Goal: Task Accomplishment & Management: Manage account settings

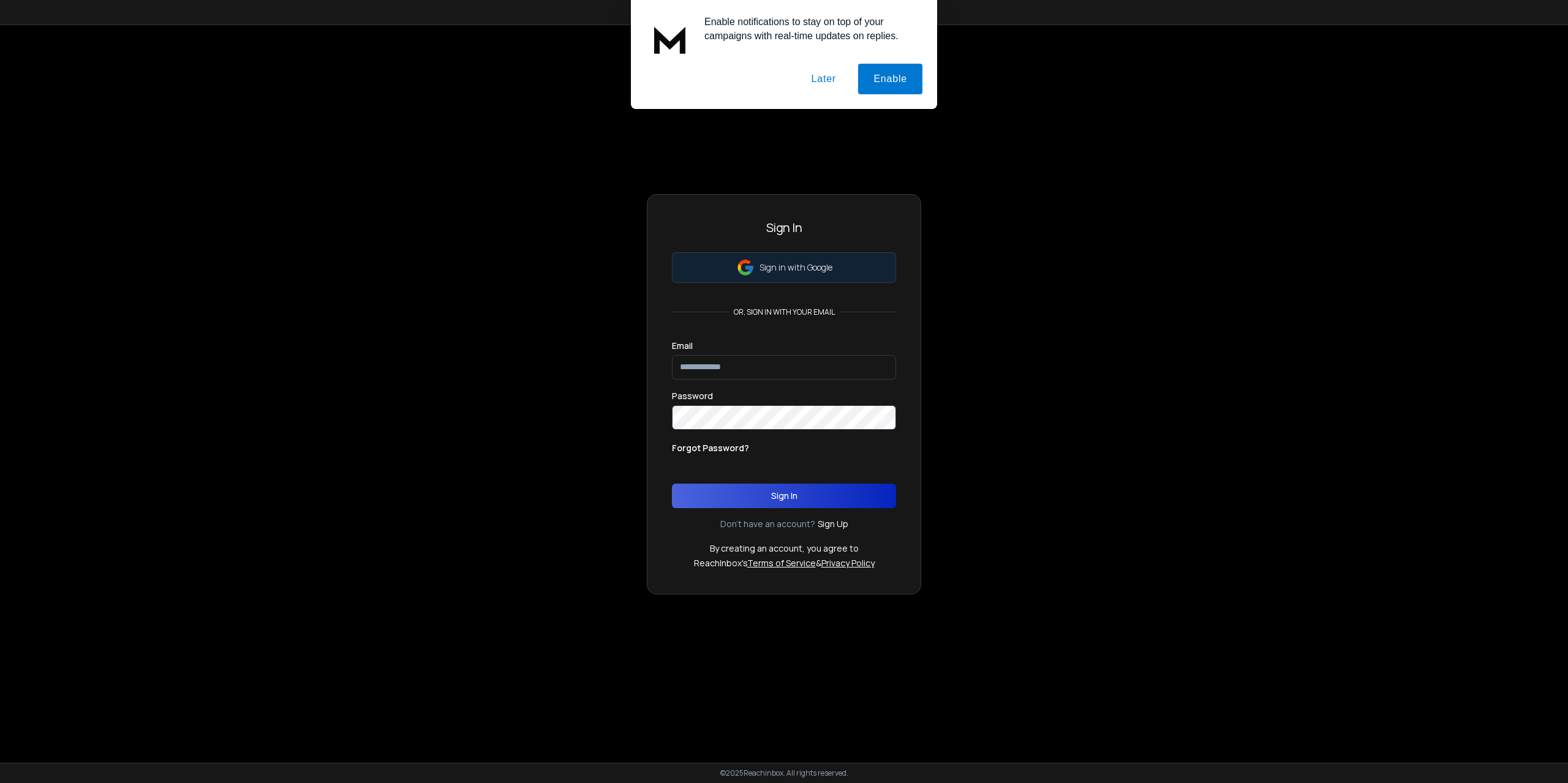
click at [825, 254] on button "Sign in with Google" at bounding box center [784, 268] width 224 height 31
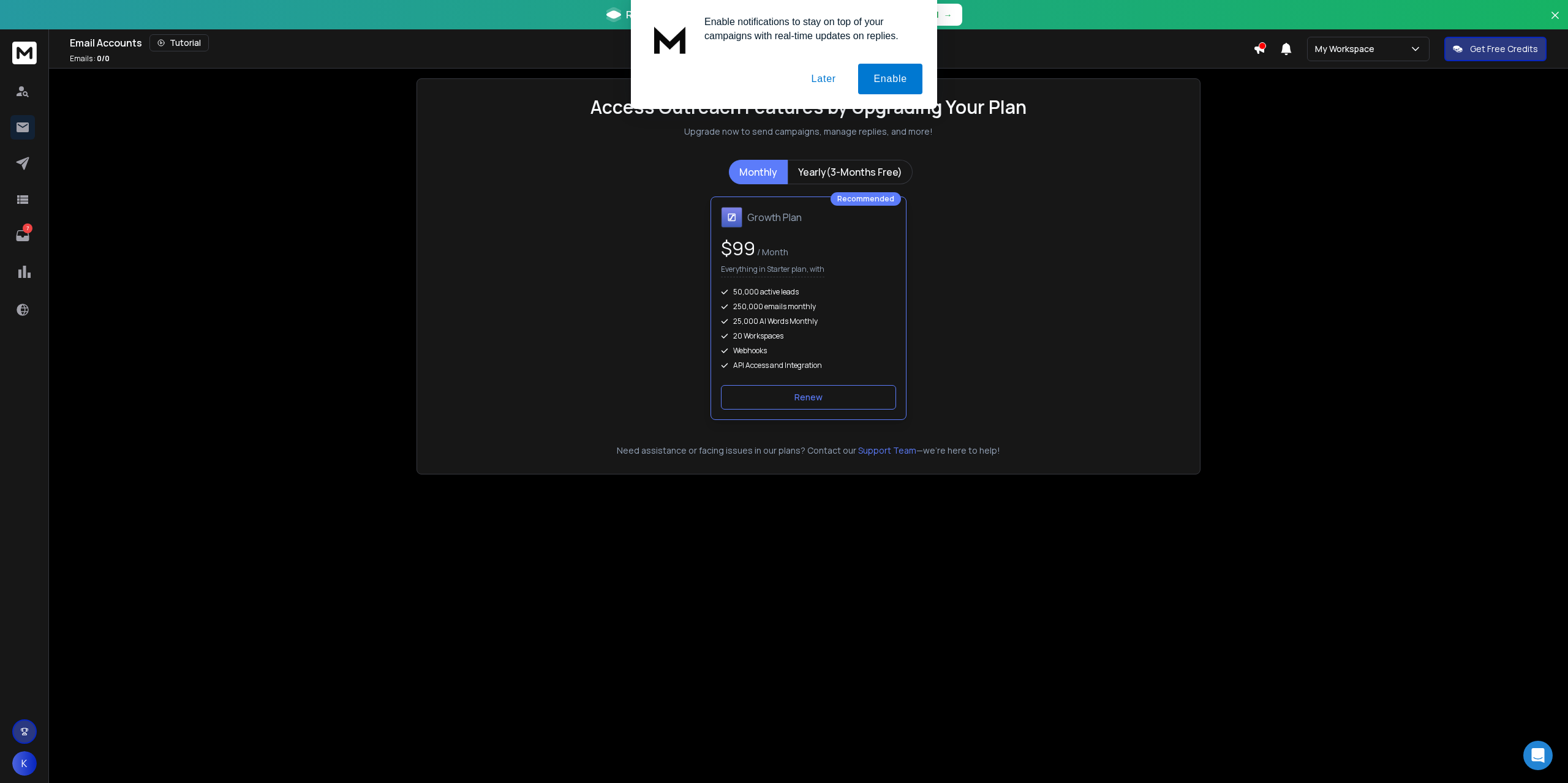
click at [831, 79] on button "Later" at bounding box center [823, 79] width 55 height 31
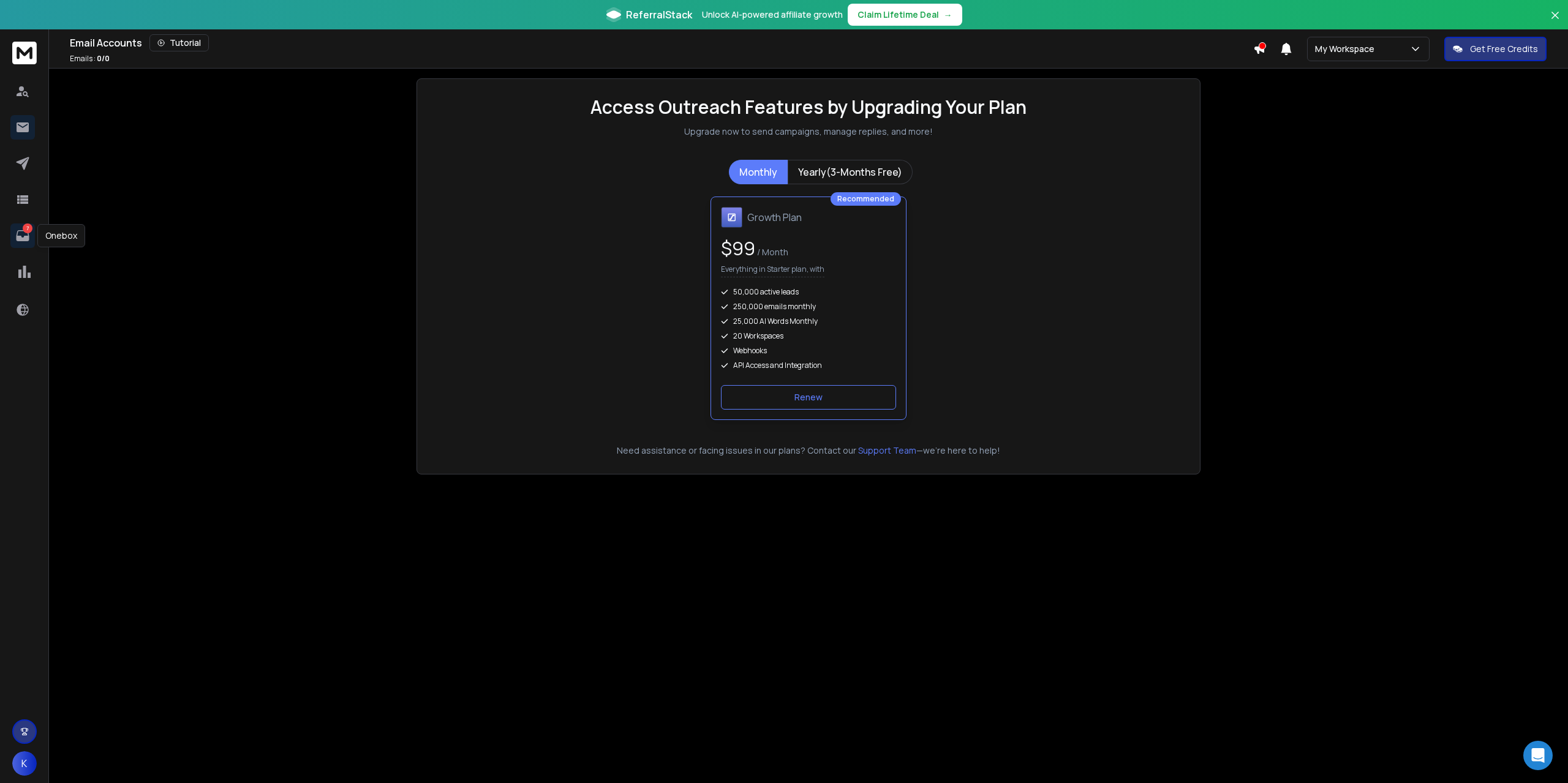
click at [28, 244] on link "7" at bounding box center [22, 235] width 24 height 24
click at [28, 163] on icon at bounding box center [23, 164] width 15 height 15
click at [157, 44] on button "Tutorial" at bounding box center [161, 43] width 59 height 17
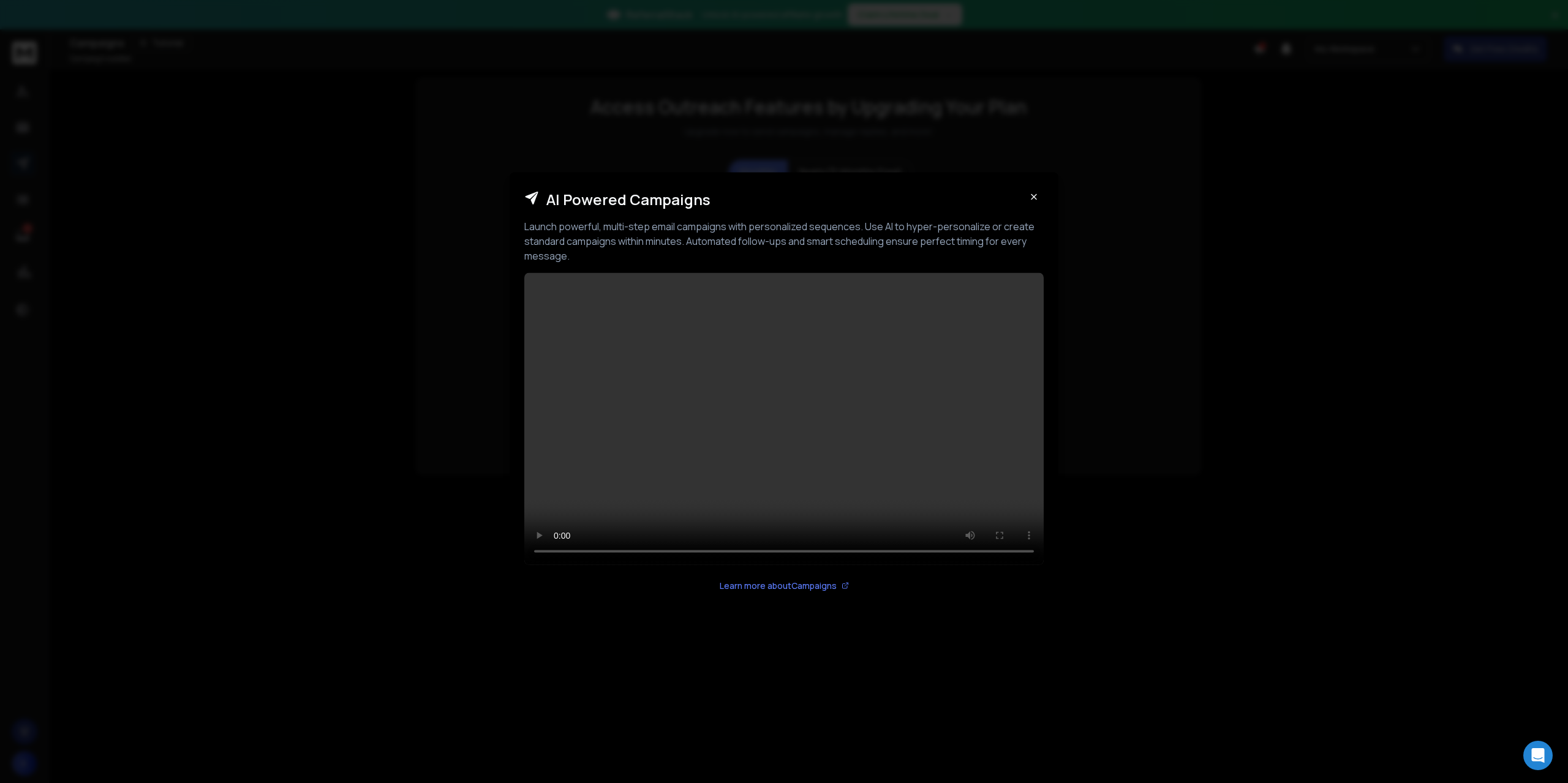
click at [398, 198] on div at bounding box center [784, 392] width 1568 height 783
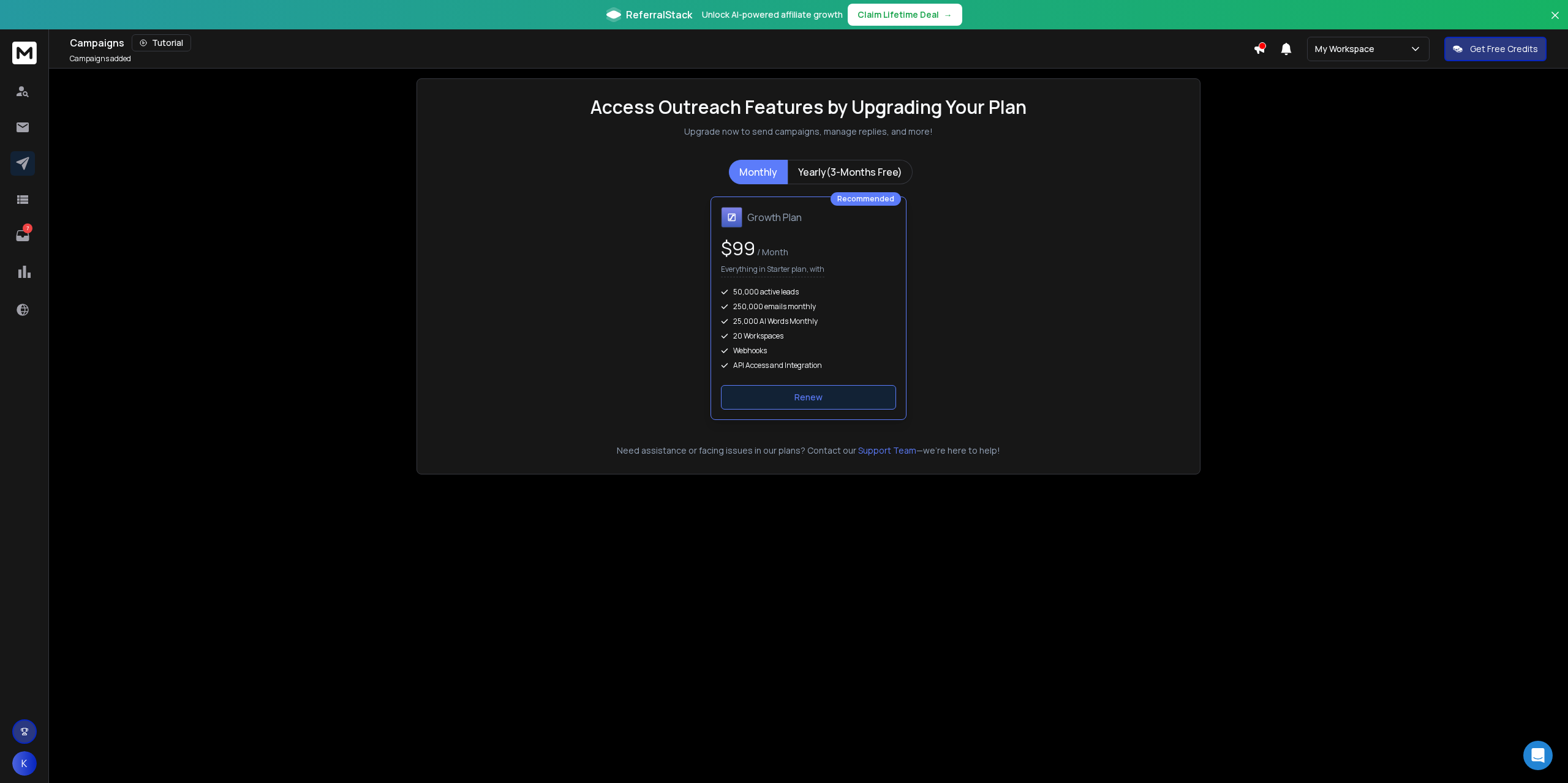
click at [851, 401] on button "Renew" at bounding box center [808, 397] width 175 height 24
